Goal: Communication & Community: Answer question/provide support

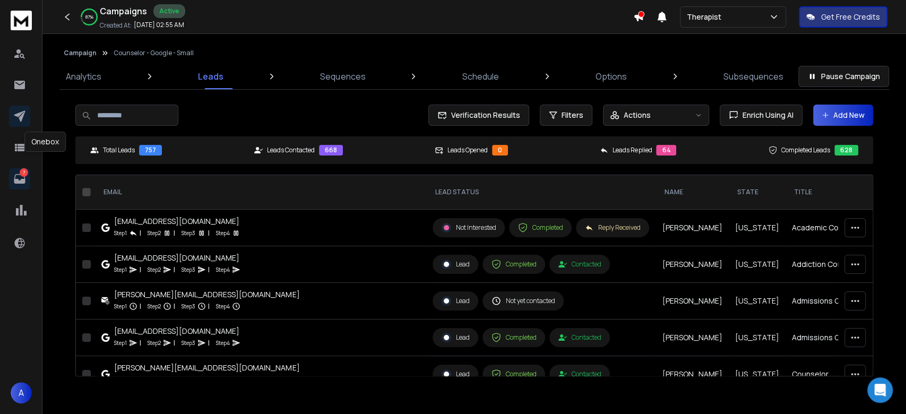
click at [11, 168] on link "7" at bounding box center [19, 178] width 21 height 21
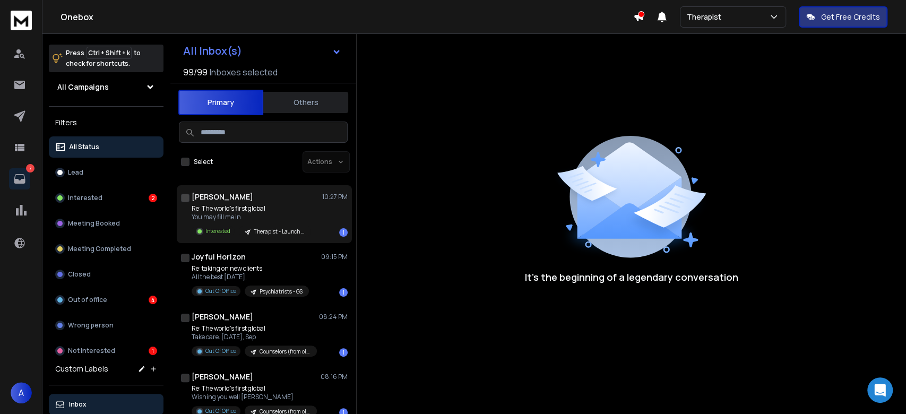
click at [195, 204] on p "Re: The world’s first global" at bounding box center [251, 208] width 119 height 8
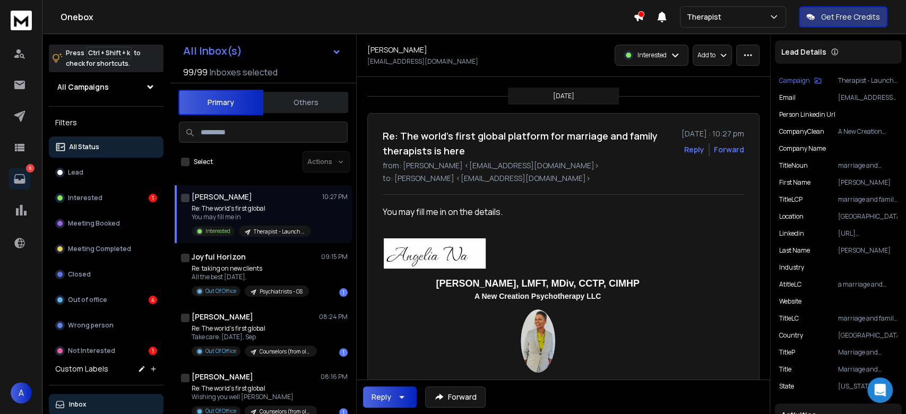
click at [371, 402] on div "Reply" at bounding box center [381, 397] width 20 height 11
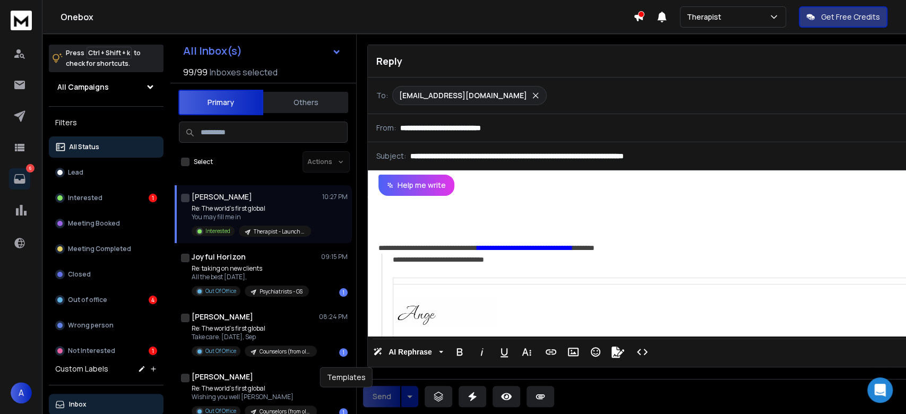
click at [433, 392] on icon at bounding box center [438, 396] width 11 height 11
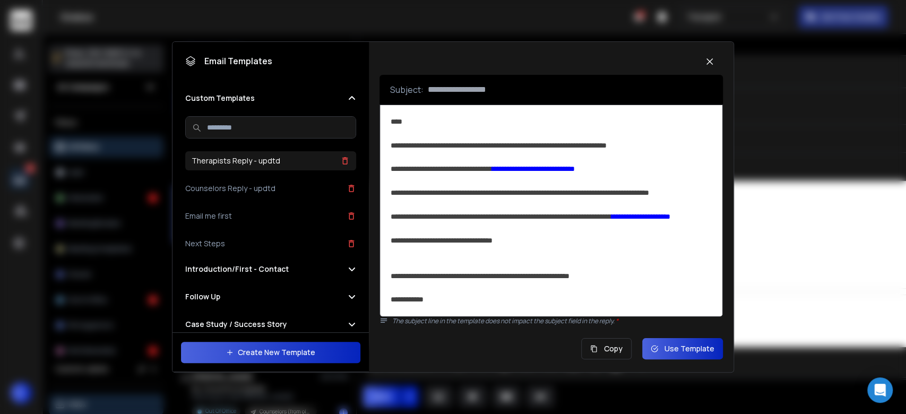
click at [707, 346] on button "Use Template" at bounding box center [682, 348] width 81 height 21
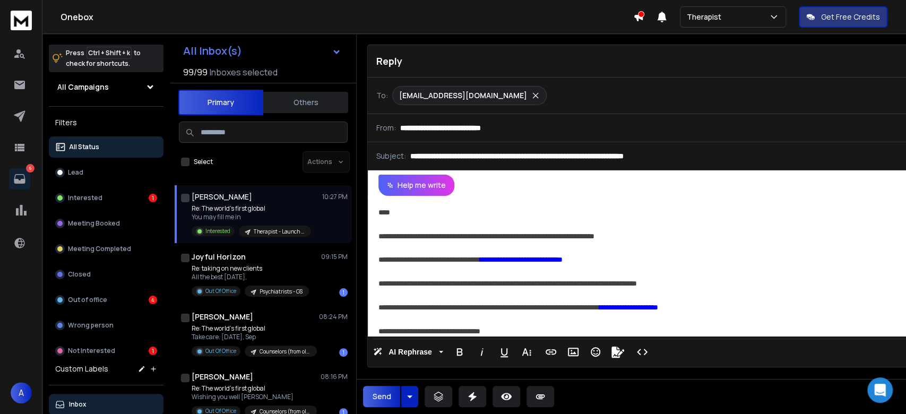
click at [378, 206] on div "****" at bounding box center [671, 212] width 586 height 12
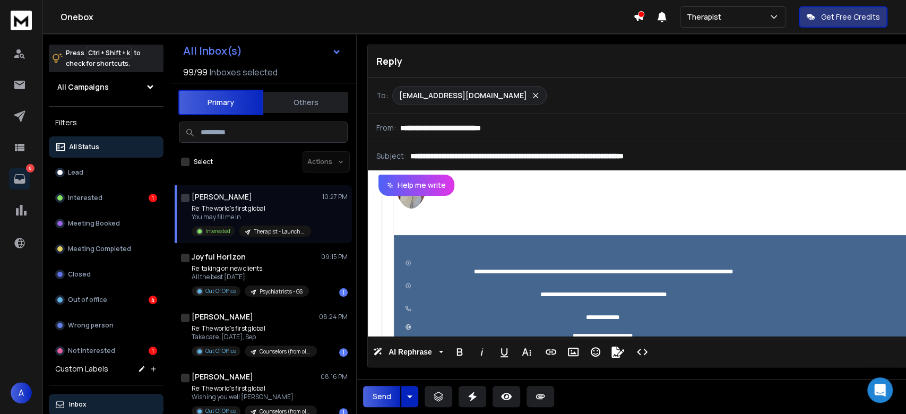
scroll to position [119, 0]
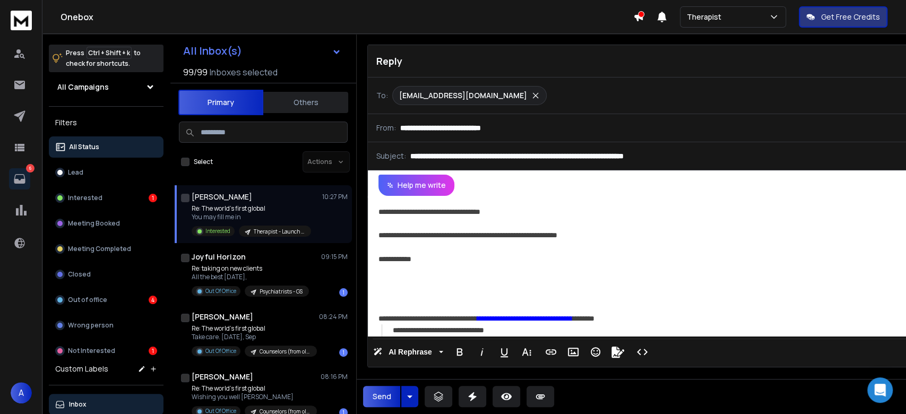
click at [378, 265] on div at bounding box center [676, 271] width 597 height 12
click at [363, 389] on button "Send" at bounding box center [381, 396] width 37 height 21
